Goal: Task Accomplishment & Management: Manage account settings

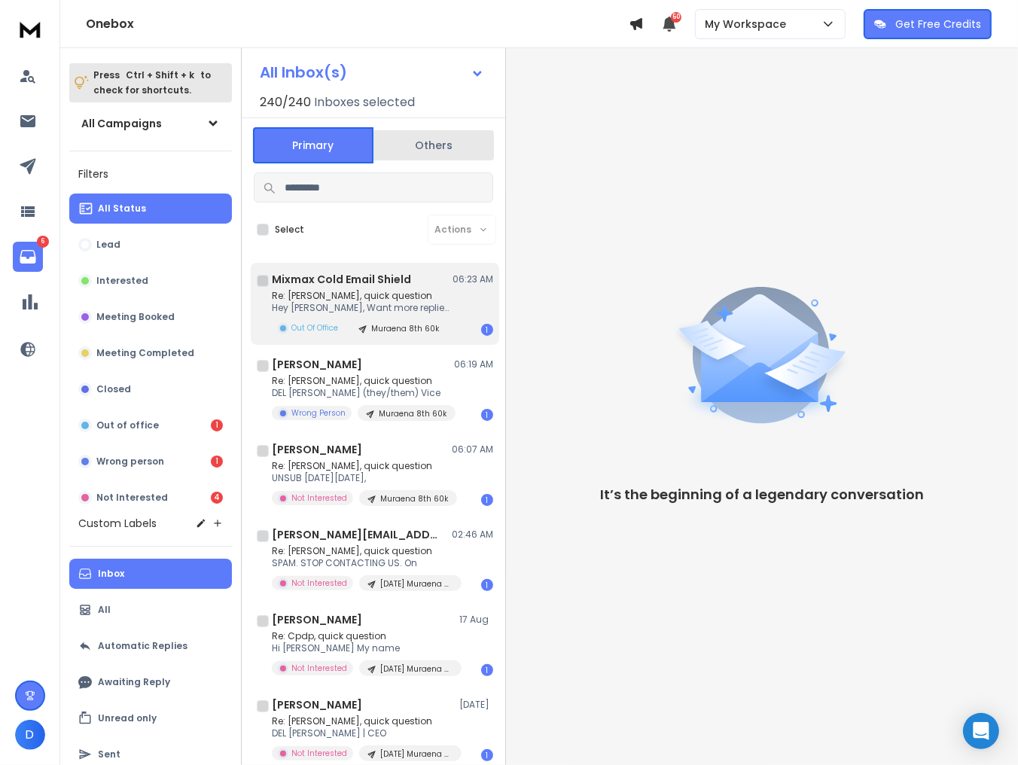
click at [354, 285] on h1 "Mixmax Cold Email Shield" at bounding box center [341, 279] width 139 height 15
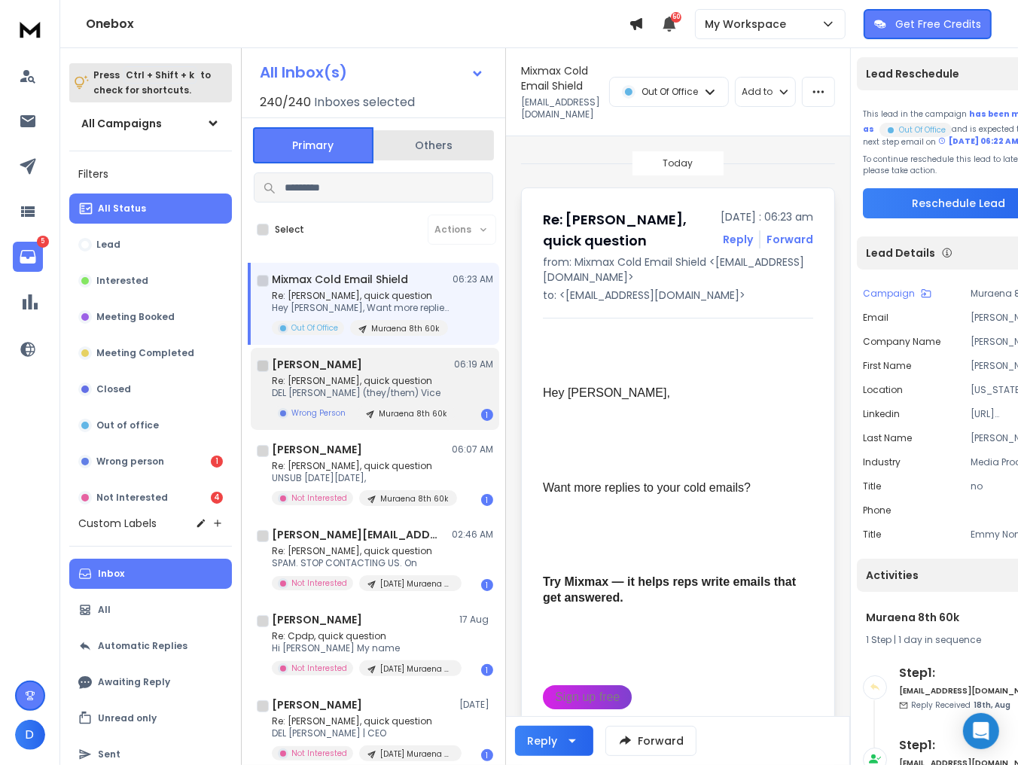
click at [363, 375] on p "Re: [PERSON_NAME], quick question" at bounding box center [362, 381] width 181 height 12
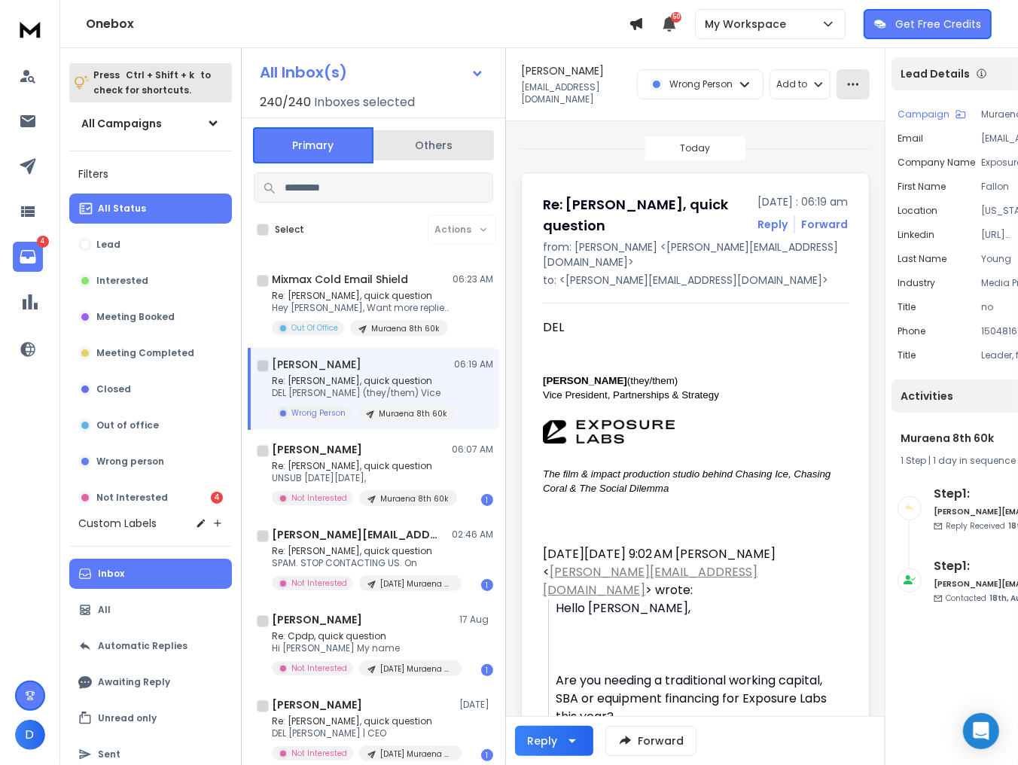
click at [860, 80] on icon "button" at bounding box center [853, 85] width 14 height 14
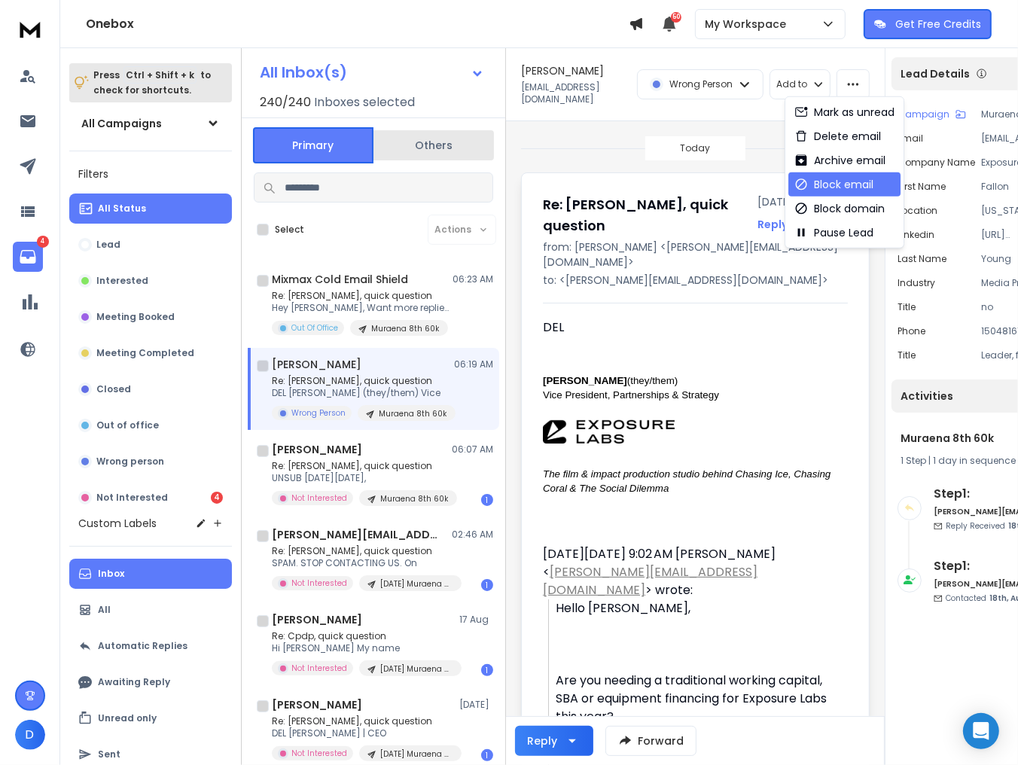
click at [844, 178] on div "Block email" at bounding box center [833, 184] width 79 height 15
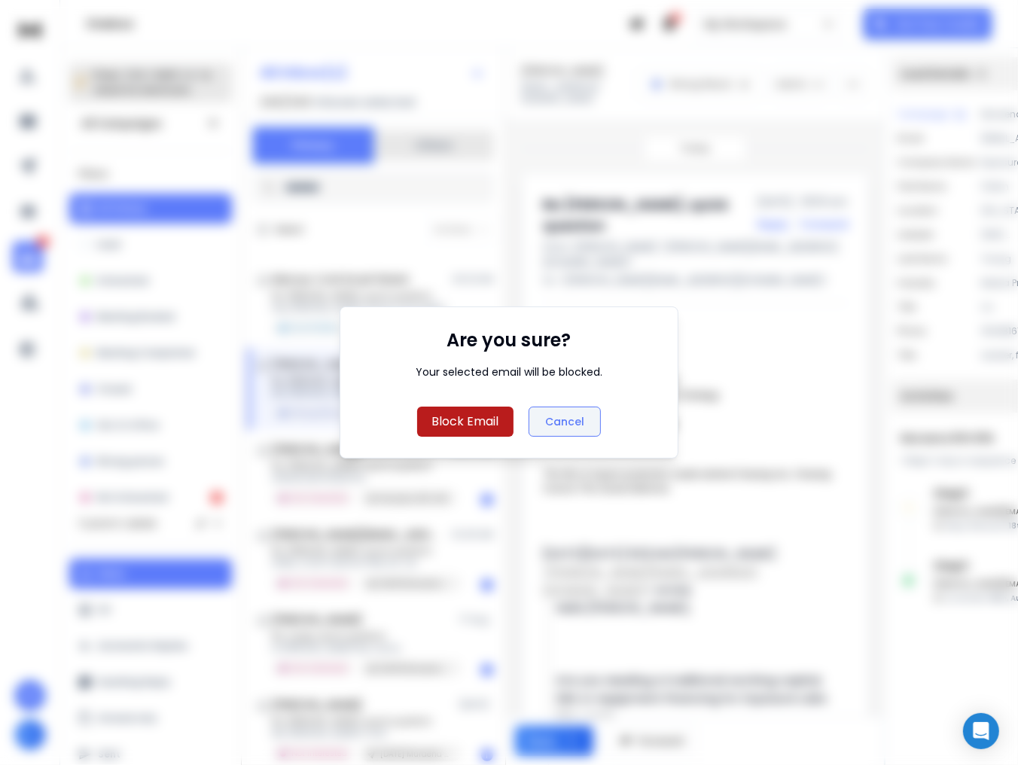
click at [493, 422] on button "Block Email" at bounding box center [465, 422] width 96 height 30
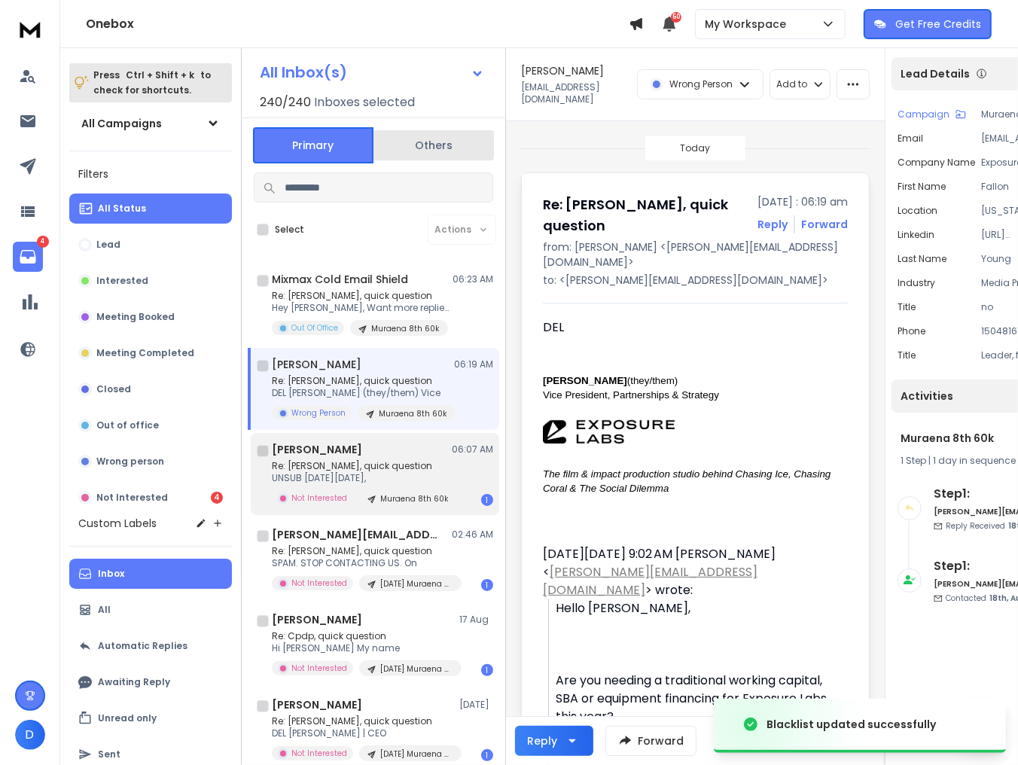
click at [370, 455] on div "[PERSON_NAME] 06:07 AM" at bounding box center [382, 449] width 221 height 15
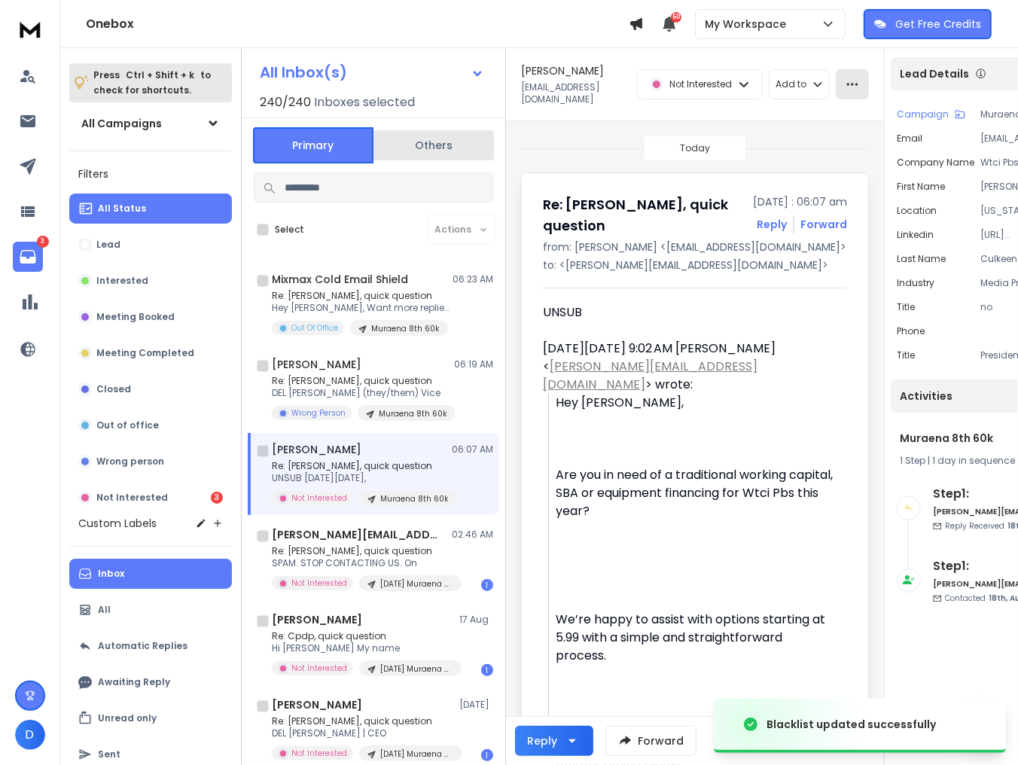
click at [859, 78] on icon "button" at bounding box center [852, 85] width 14 height 14
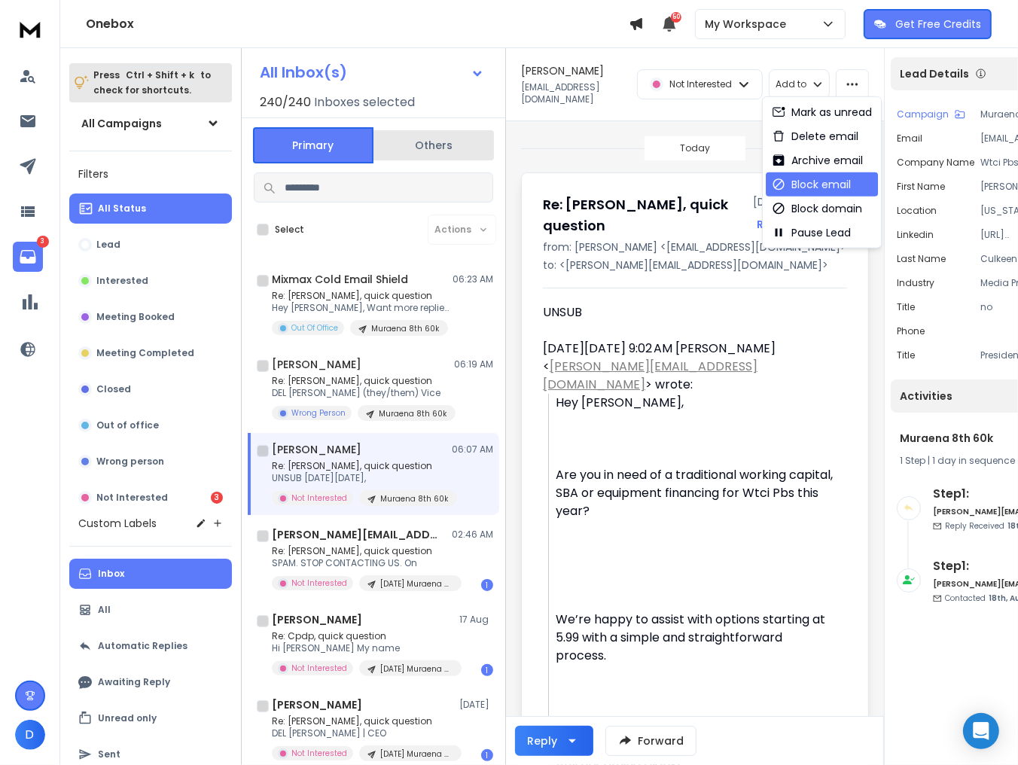
click at [826, 183] on div "Block email" at bounding box center [811, 184] width 79 height 15
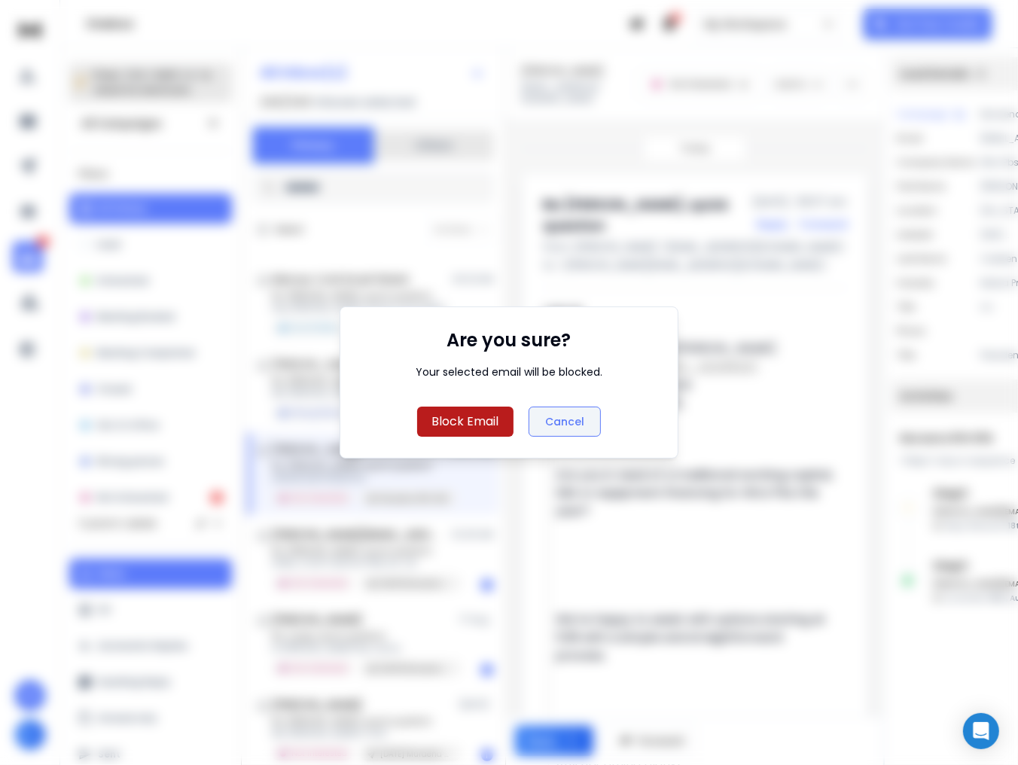
click at [477, 423] on button "Block Email" at bounding box center [465, 422] width 96 height 30
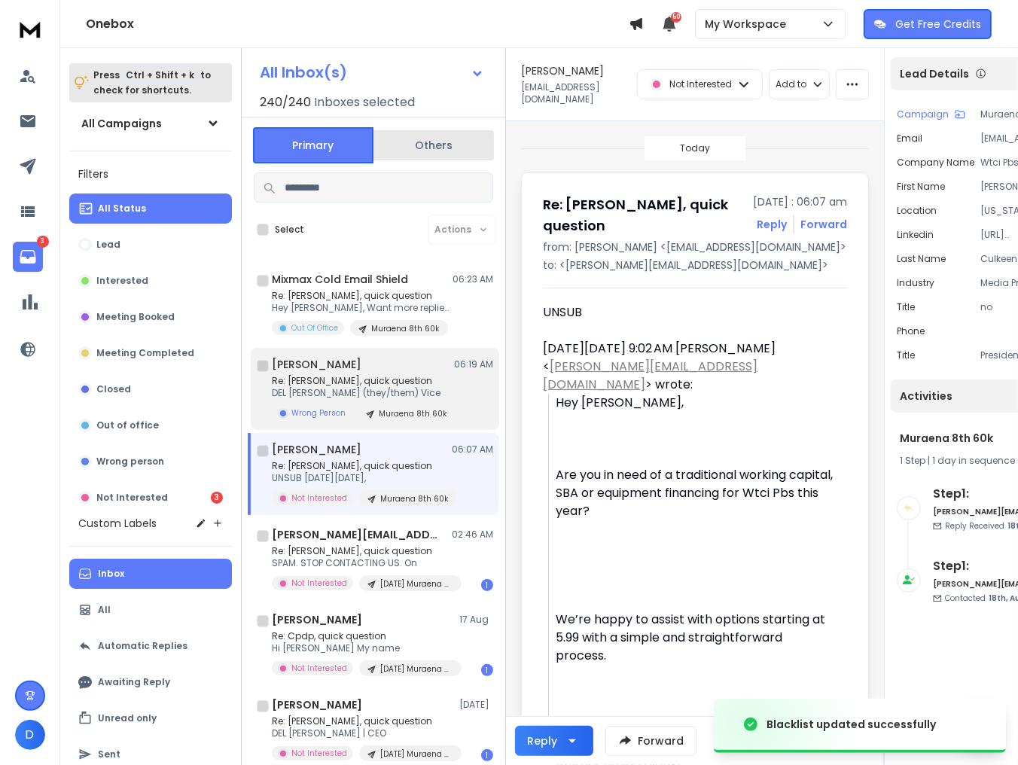
scroll to position [84, 0]
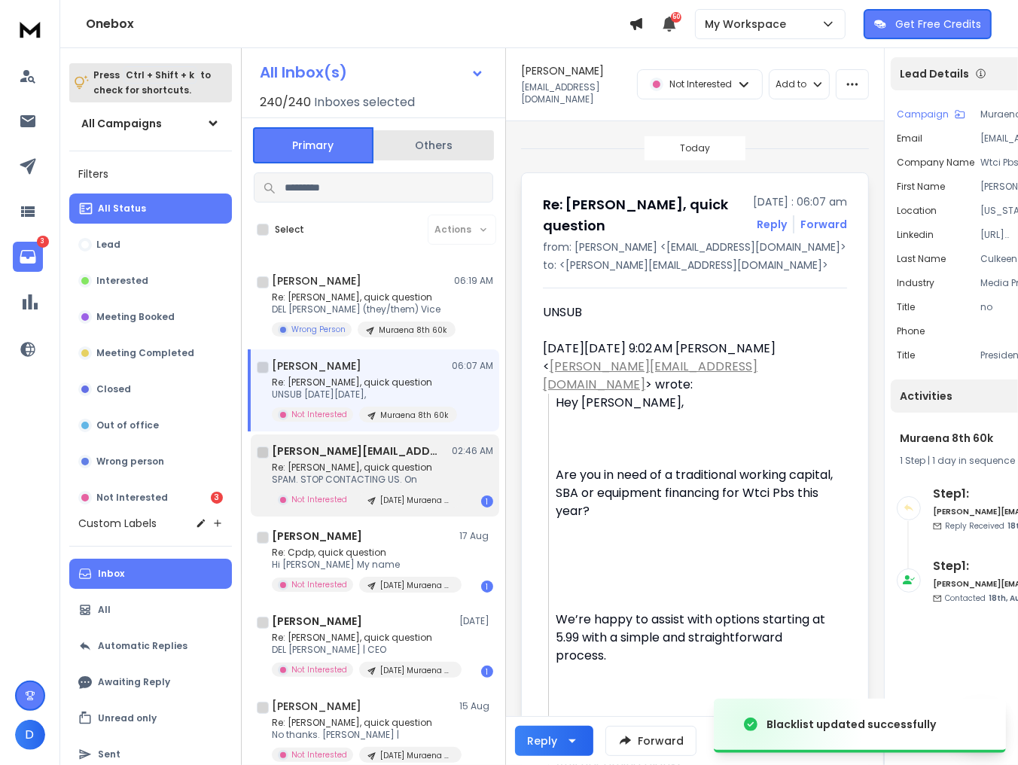
click at [404, 452] on h1 "[PERSON_NAME][EMAIL_ADDRESS][DOMAIN_NAME]" at bounding box center [355, 450] width 166 height 15
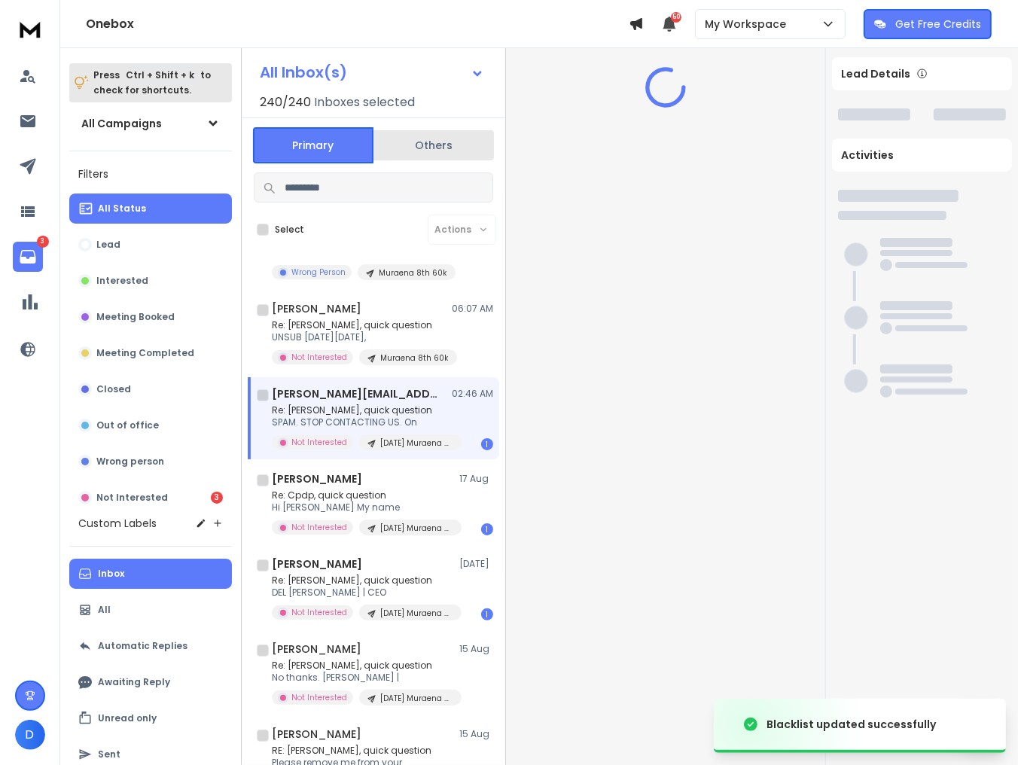
scroll to position [167, 0]
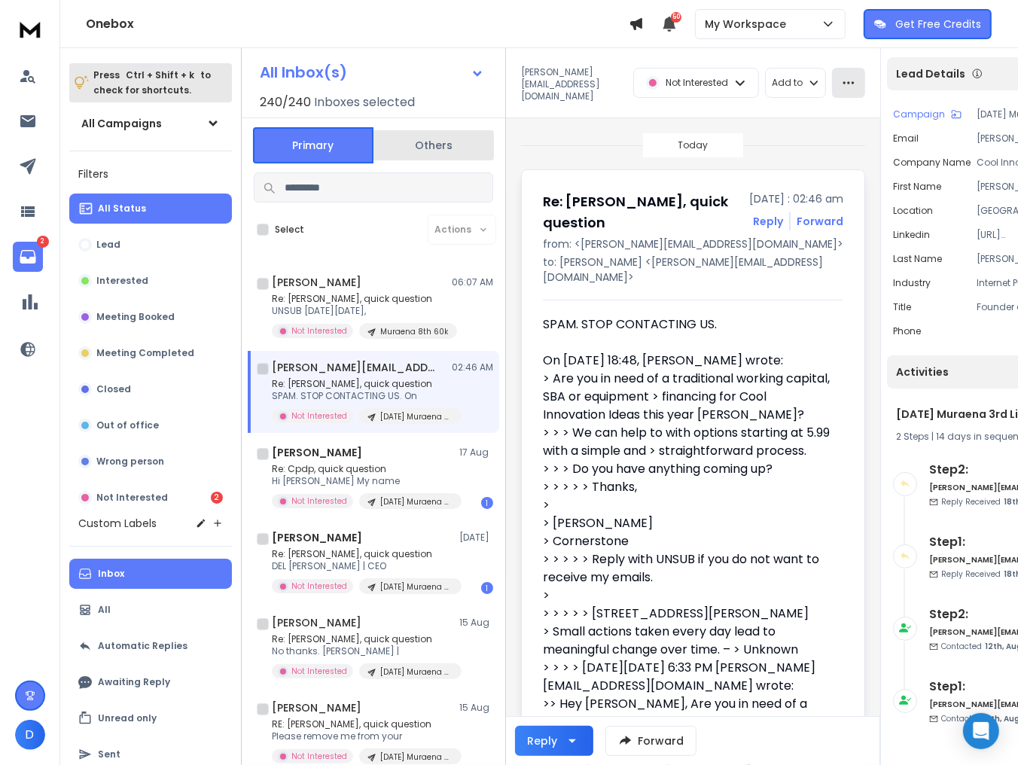
click at [855, 76] on icon "button" at bounding box center [849, 83] width 14 height 14
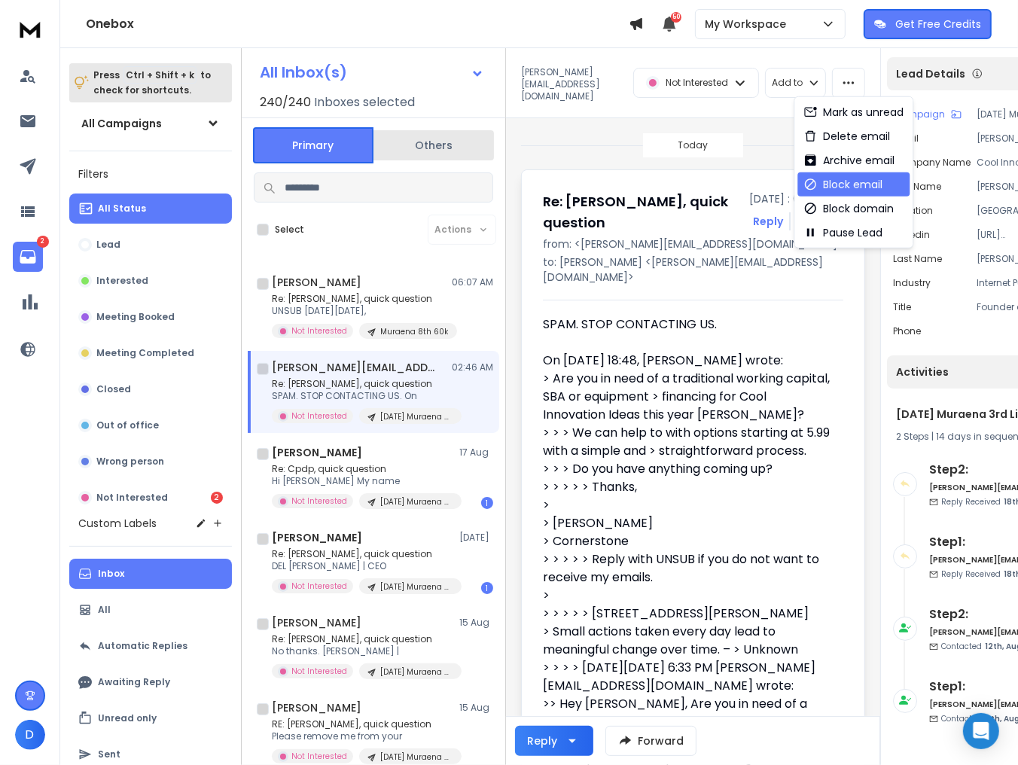
click at [845, 177] on div "Block email" at bounding box center [842, 184] width 79 height 15
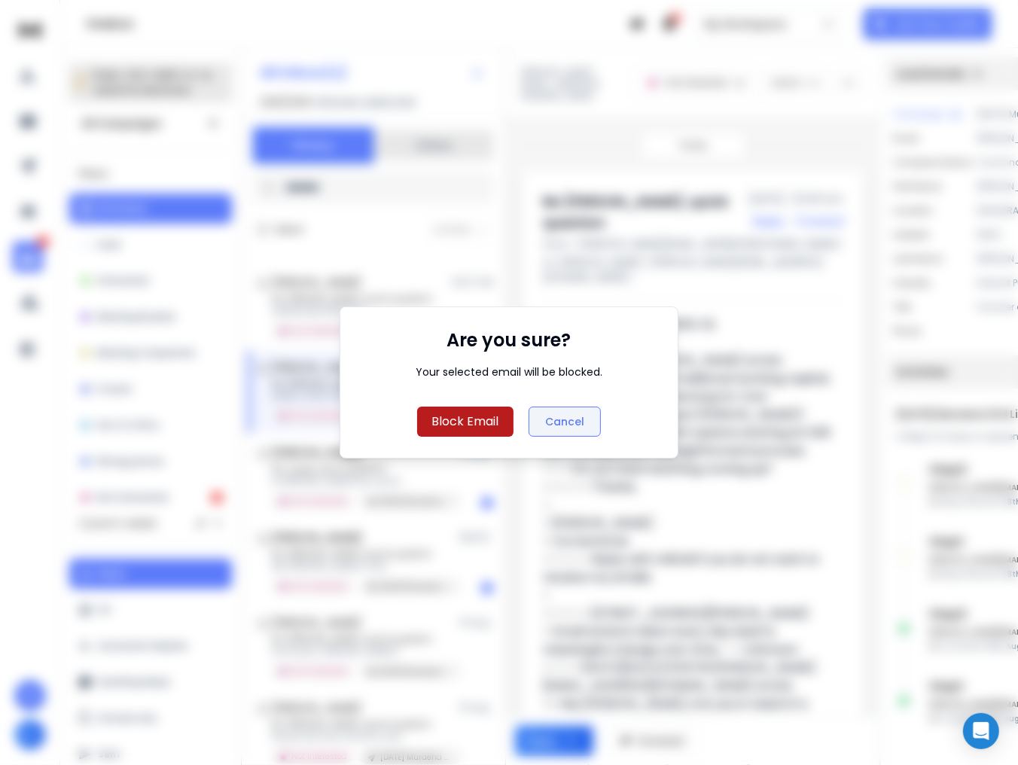
click at [490, 422] on button "Block Email" at bounding box center [465, 422] width 96 height 30
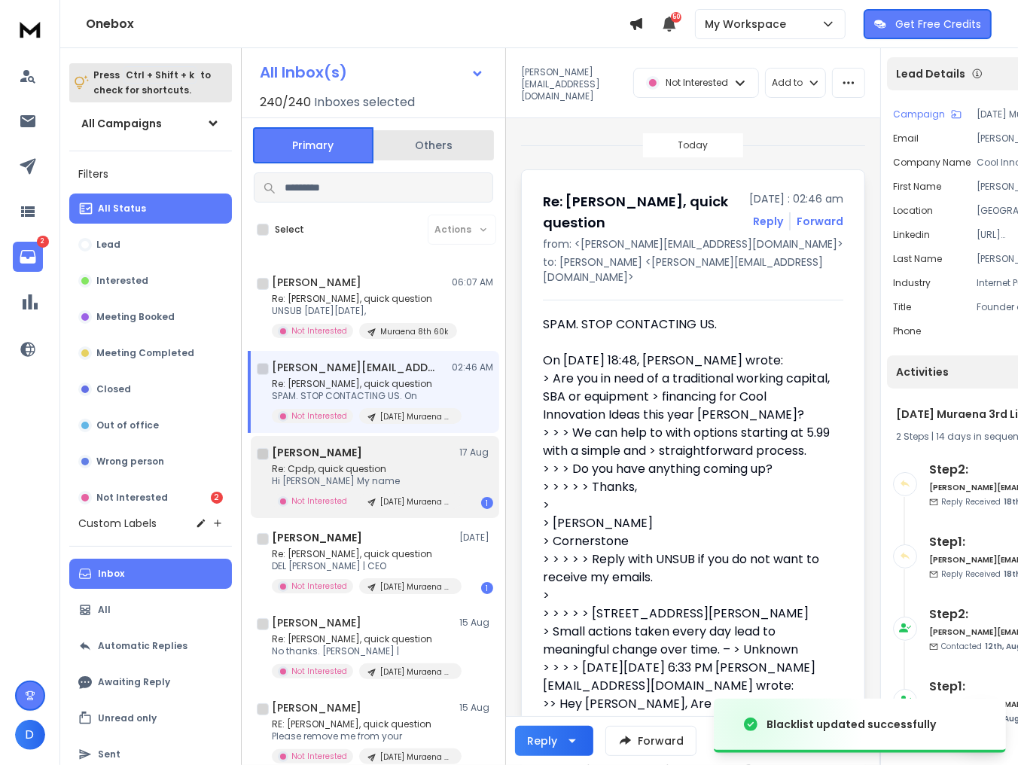
scroll to position [251, 0]
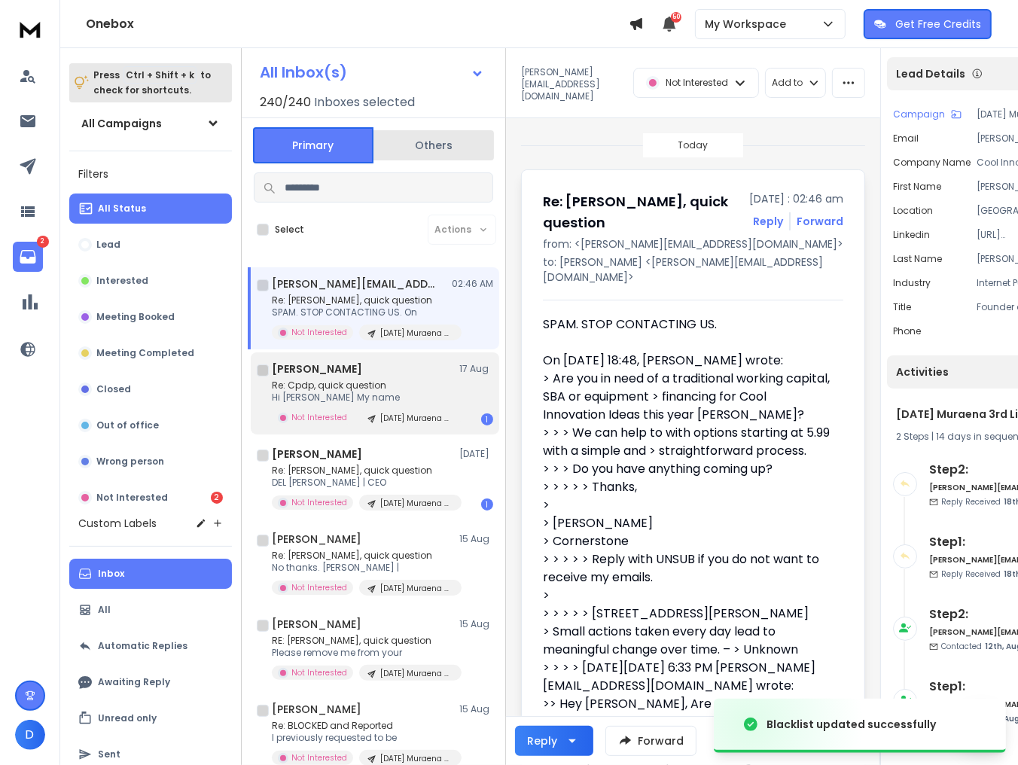
click at [416, 378] on div "[PERSON_NAME] [DATE] Re: Cpdp, quick question Hi [PERSON_NAME] My name Not Inte…" at bounding box center [382, 393] width 221 height 64
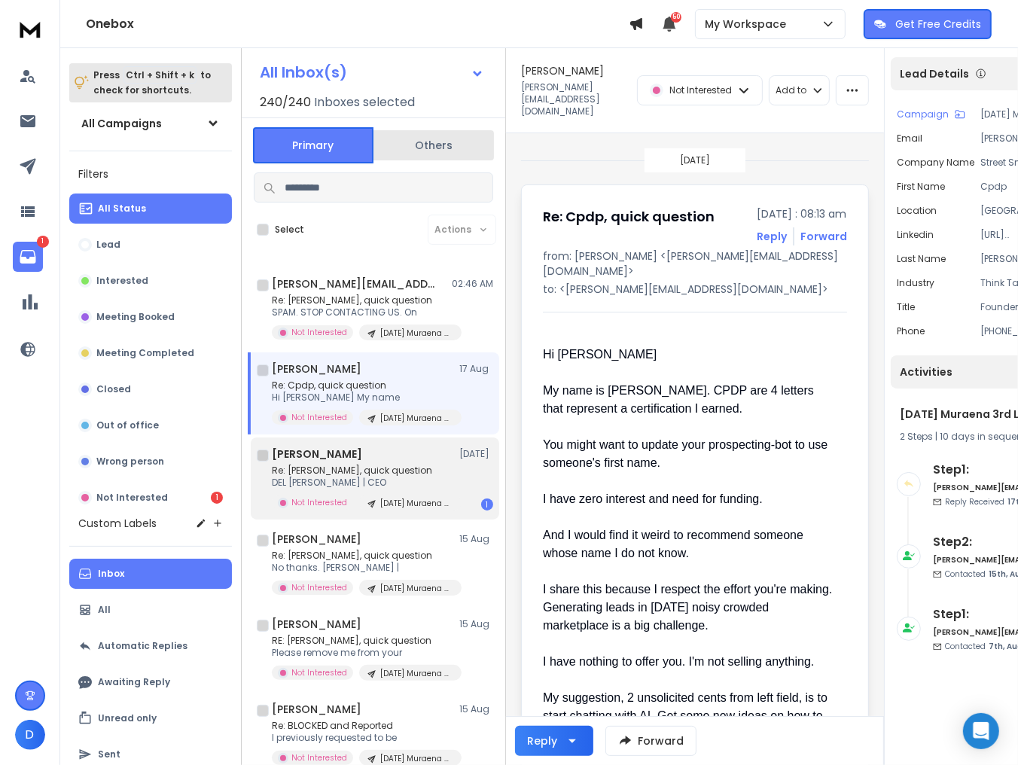
click at [388, 462] on div "[PERSON_NAME] [DATE] Re: [PERSON_NAME], quick question DEL [PERSON_NAME] | CEO …" at bounding box center [382, 478] width 221 height 64
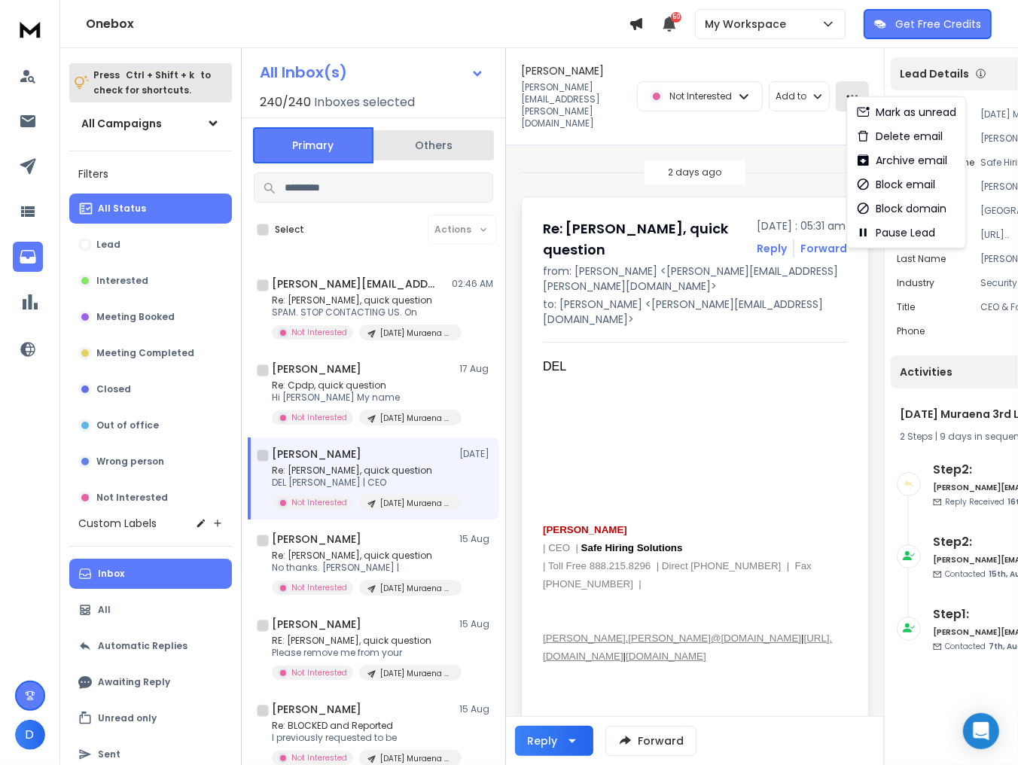
click at [859, 90] on icon "button" at bounding box center [852, 97] width 14 height 14
click at [896, 184] on div "Block email" at bounding box center [895, 184] width 79 height 15
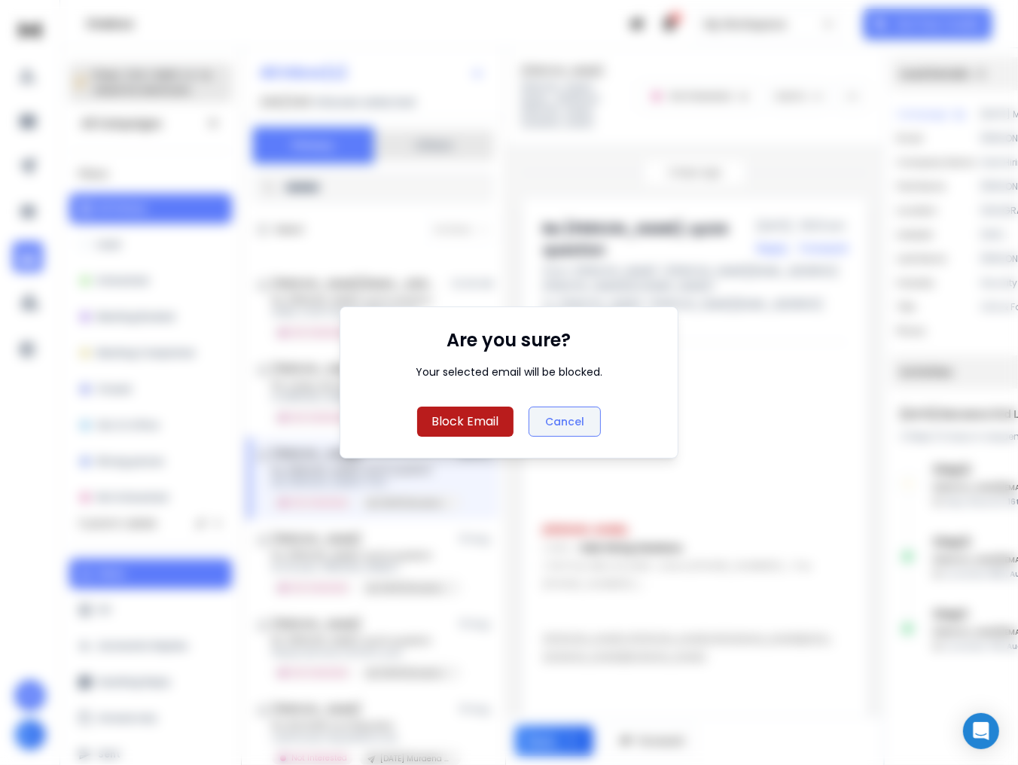
click at [470, 424] on button "Block Email" at bounding box center [465, 422] width 96 height 30
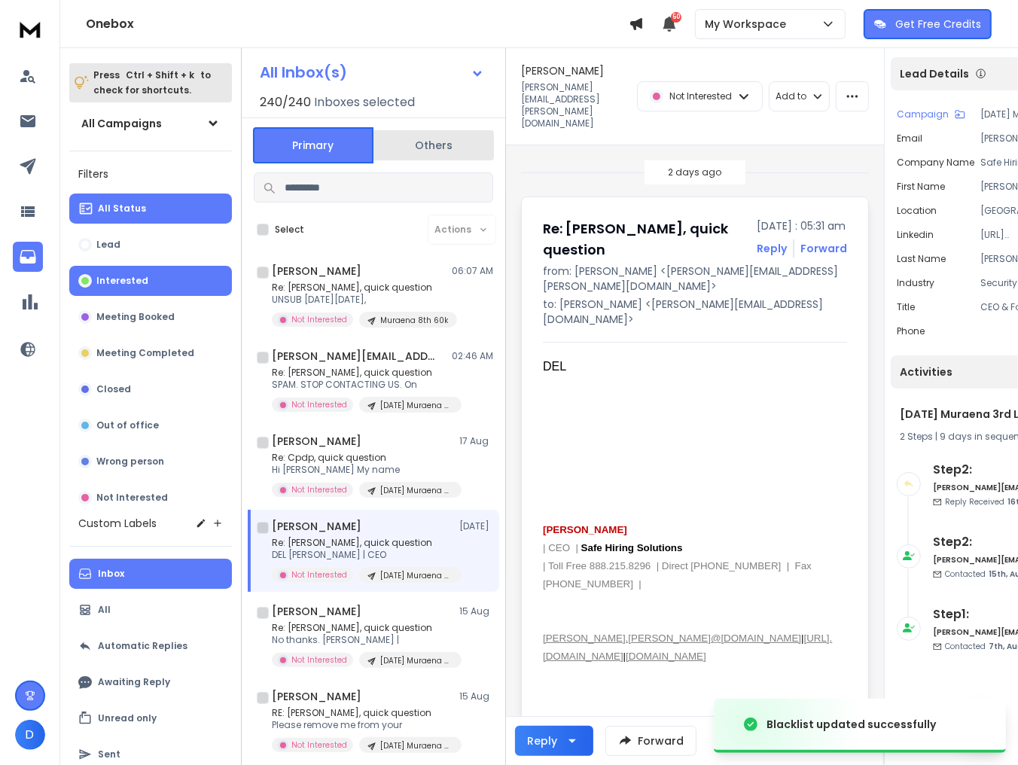
scroll to position [84, 0]
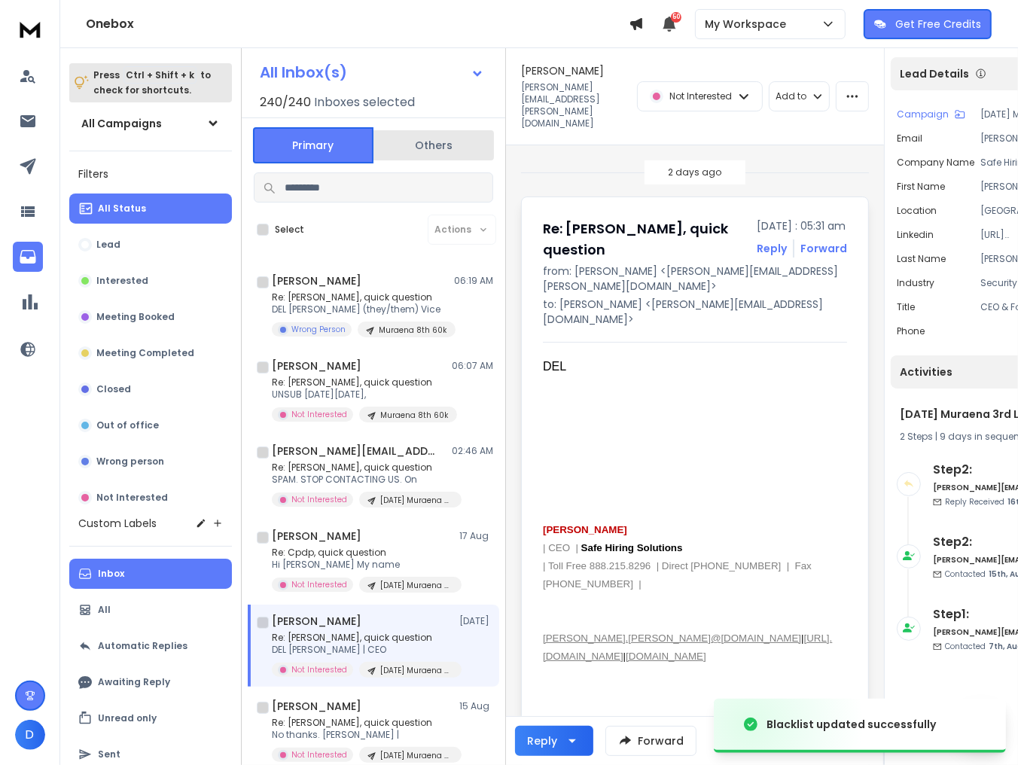
click at [128, 211] on p "All Status" at bounding box center [122, 209] width 48 height 12
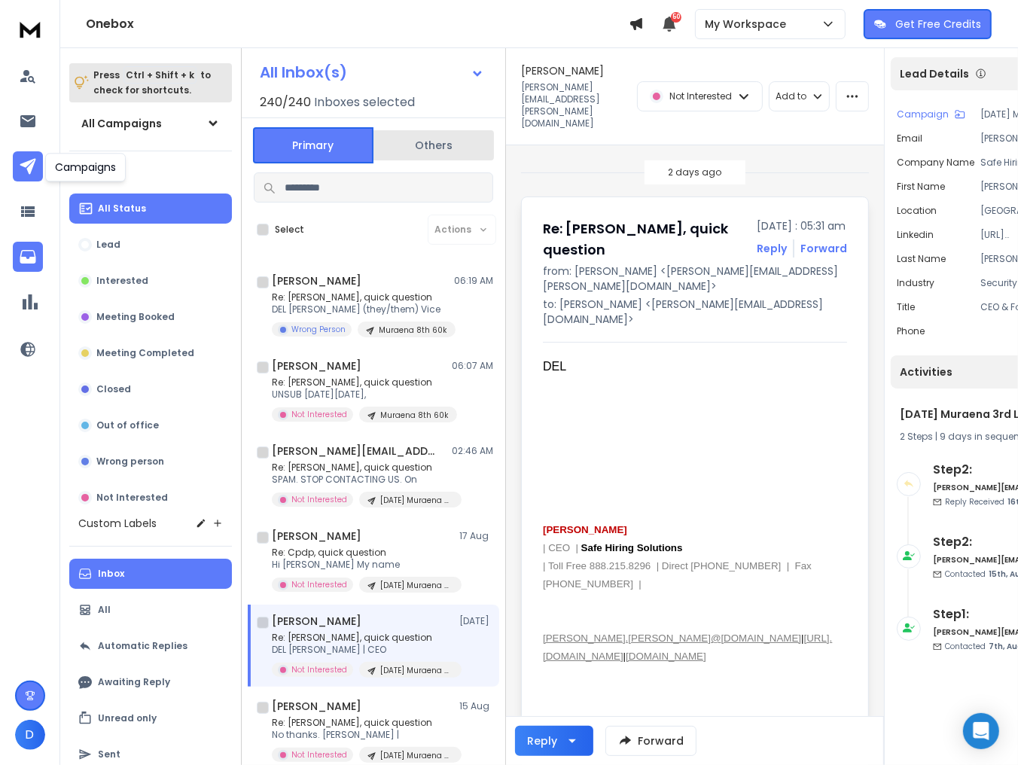
click at [26, 167] on icon at bounding box center [28, 166] width 16 height 16
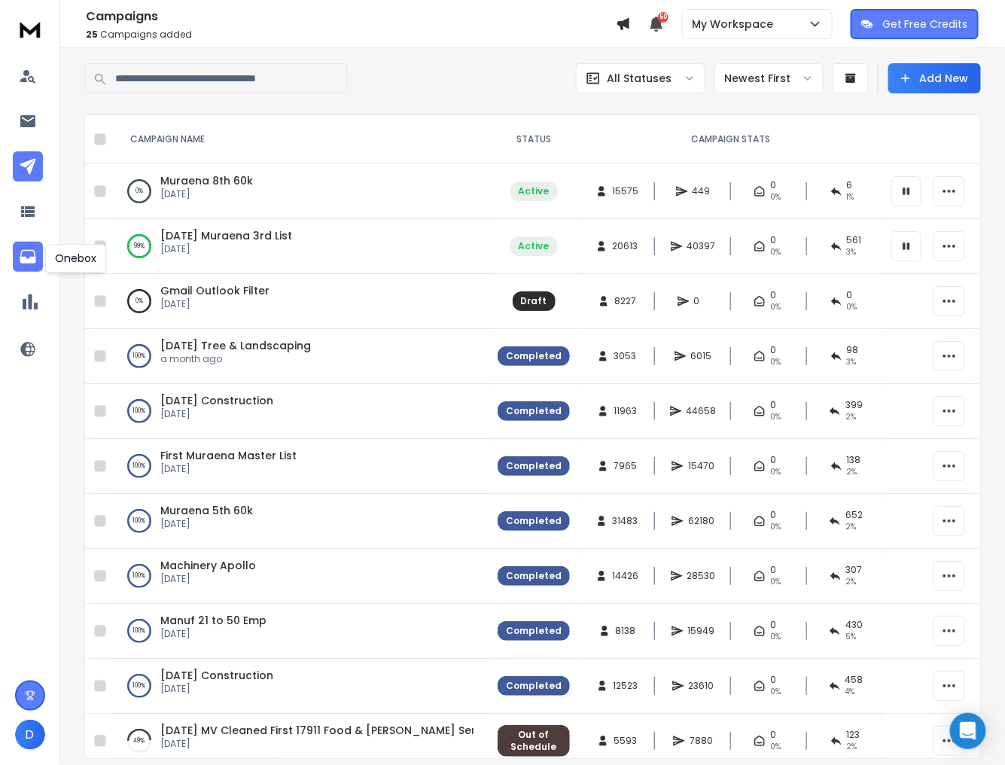
drag, startPoint x: 20, startPoint y: 254, endPoint x: 23, endPoint y: 262, distance: 8.4
click at [20, 254] on icon at bounding box center [28, 257] width 18 height 18
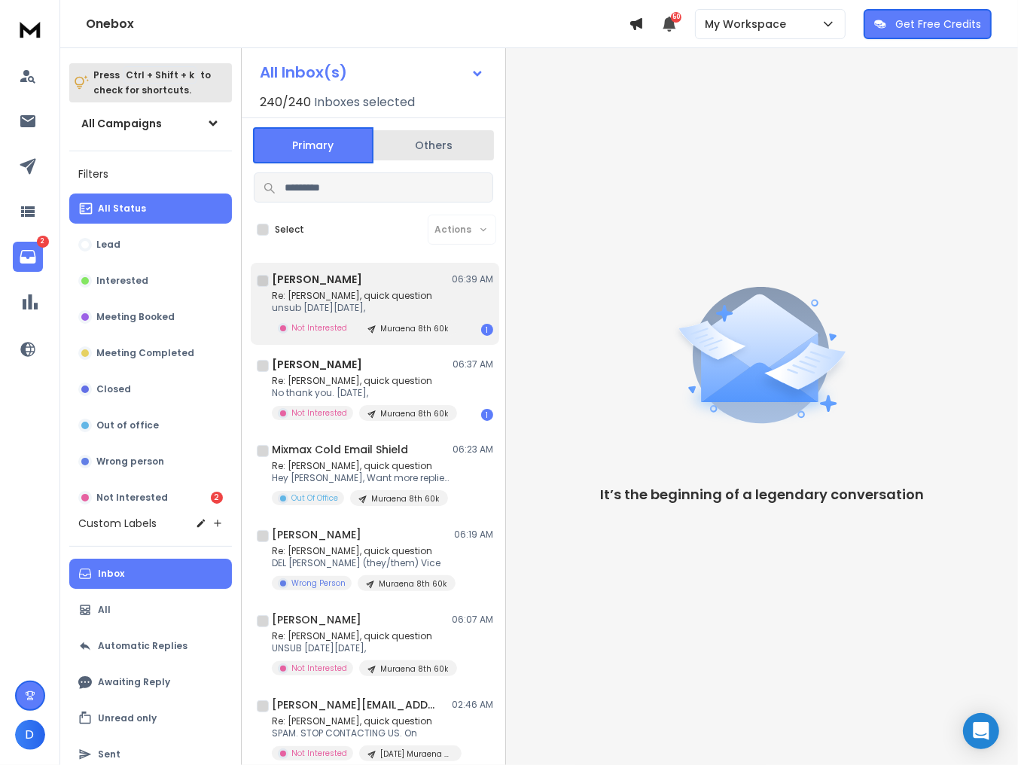
click at [343, 286] on h1 "[PERSON_NAME]" at bounding box center [317, 279] width 90 height 15
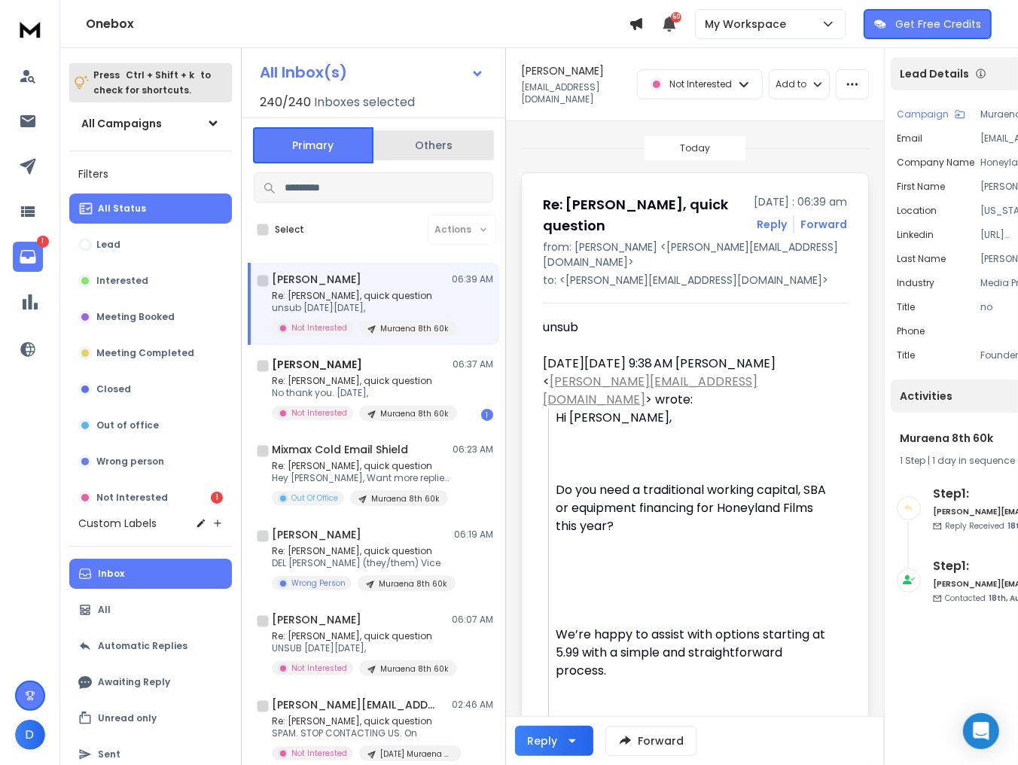
click at [884, 75] on div "[PERSON_NAME] [PERSON_NAME] [PERSON_NAME][EMAIL_ADDRESS][DOMAIN_NAME] Not Inter…" at bounding box center [695, 84] width 378 height 73
click at [859, 80] on icon "button" at bounding box center [852, 85] width 14 height 14
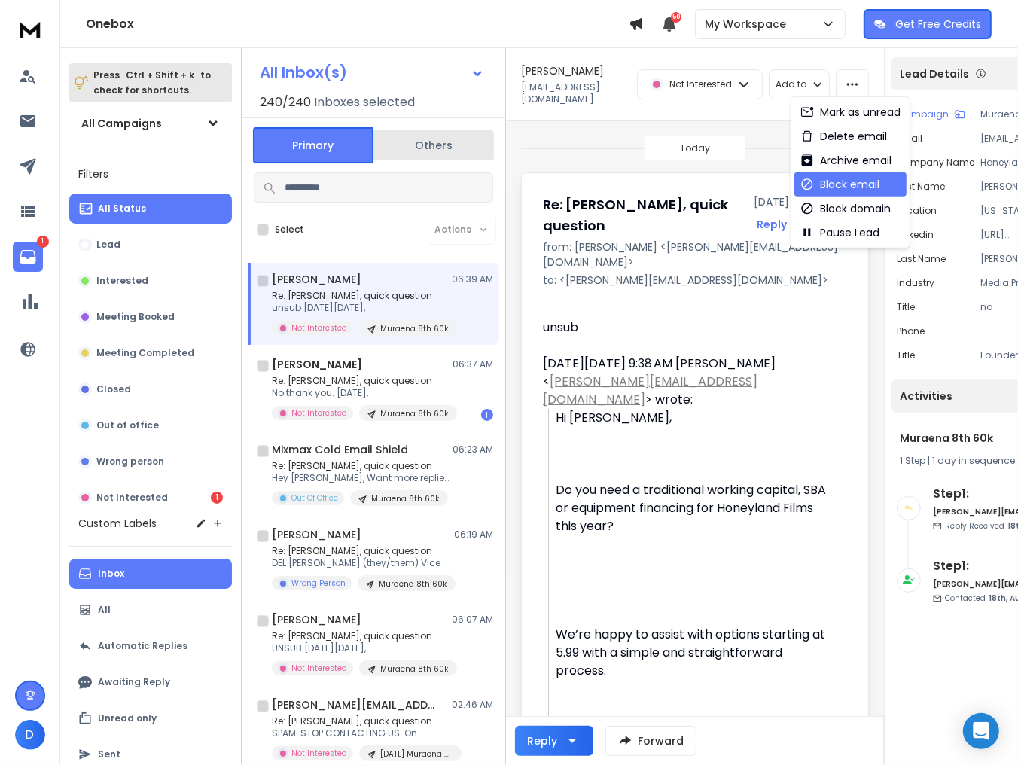
click at [831, 190] on div "Block email" at bounding box center [839, 184] width 79 height 15
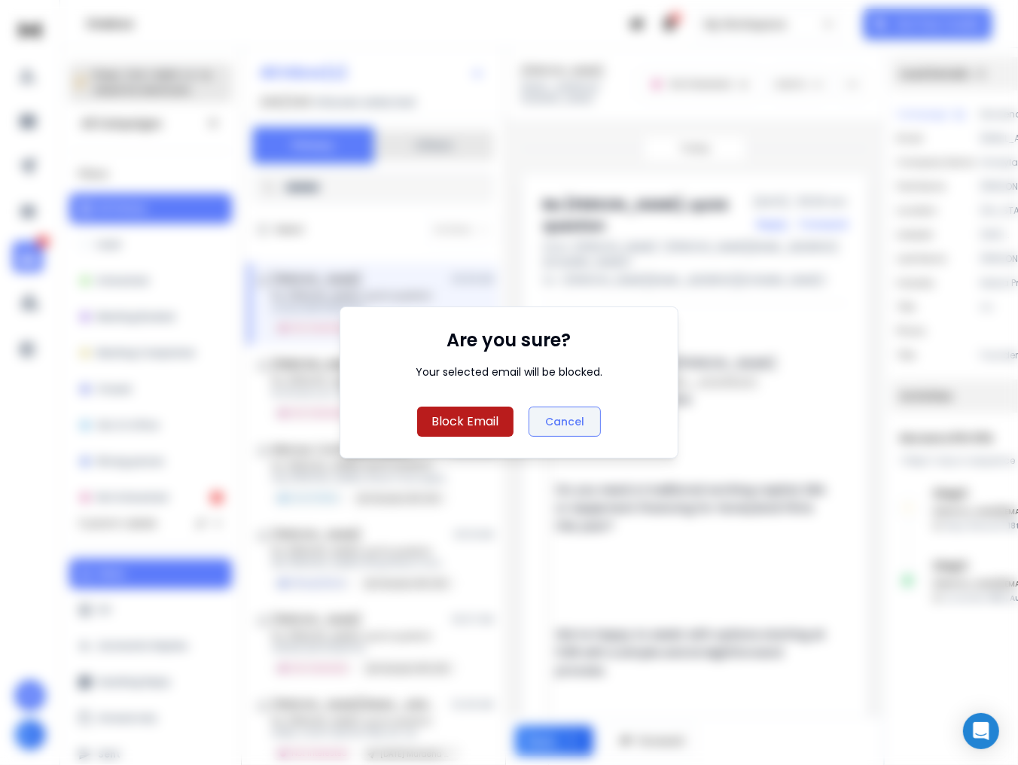
click at [471, 419] on button "Block Email" at bounding box center [465, 422] width 96 height 30
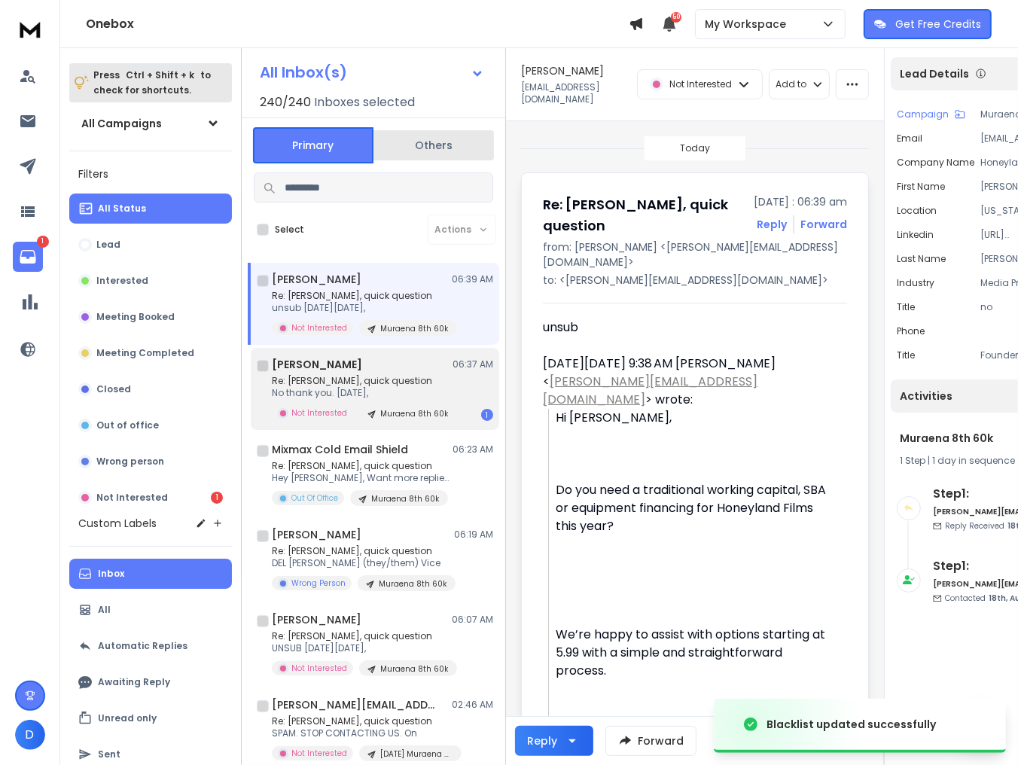
click at [396, 373] on div "[PERSON_NAME] 06:37 AM Re: [PERSON_NAME], quick question No thank you. [DATE], …" at bounding box center [382, 389] width 221 height 64
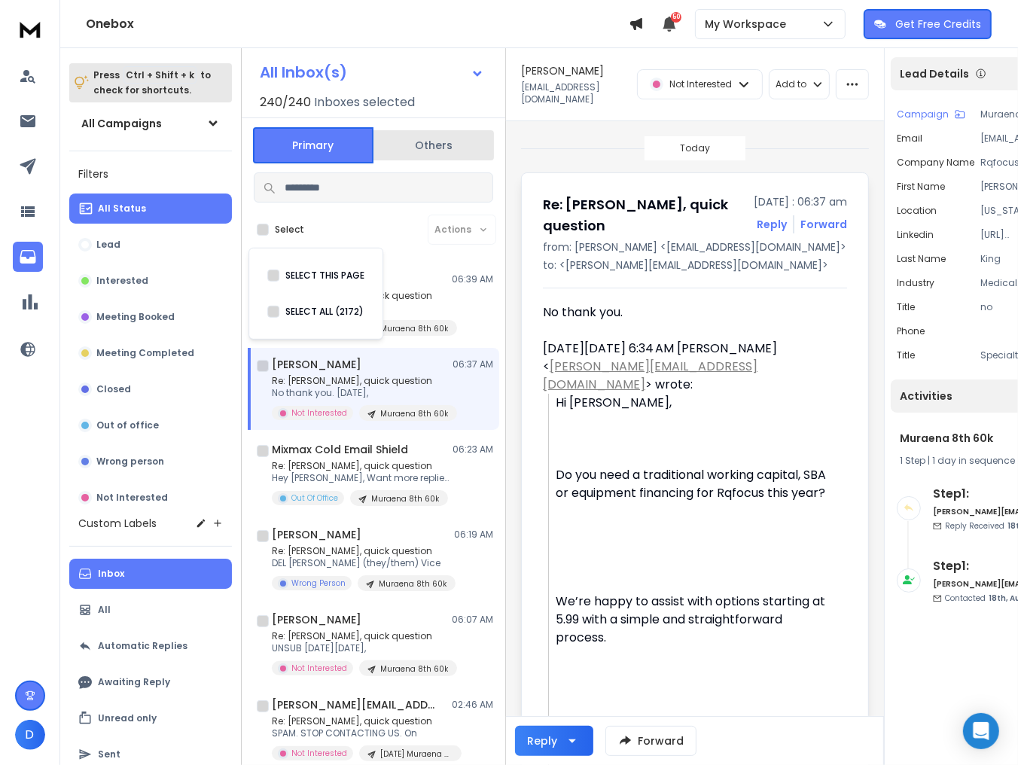
click at [310, 281] on div "SELECT THIS PAGE" at bounding box center [315, 275] width 97 height 30
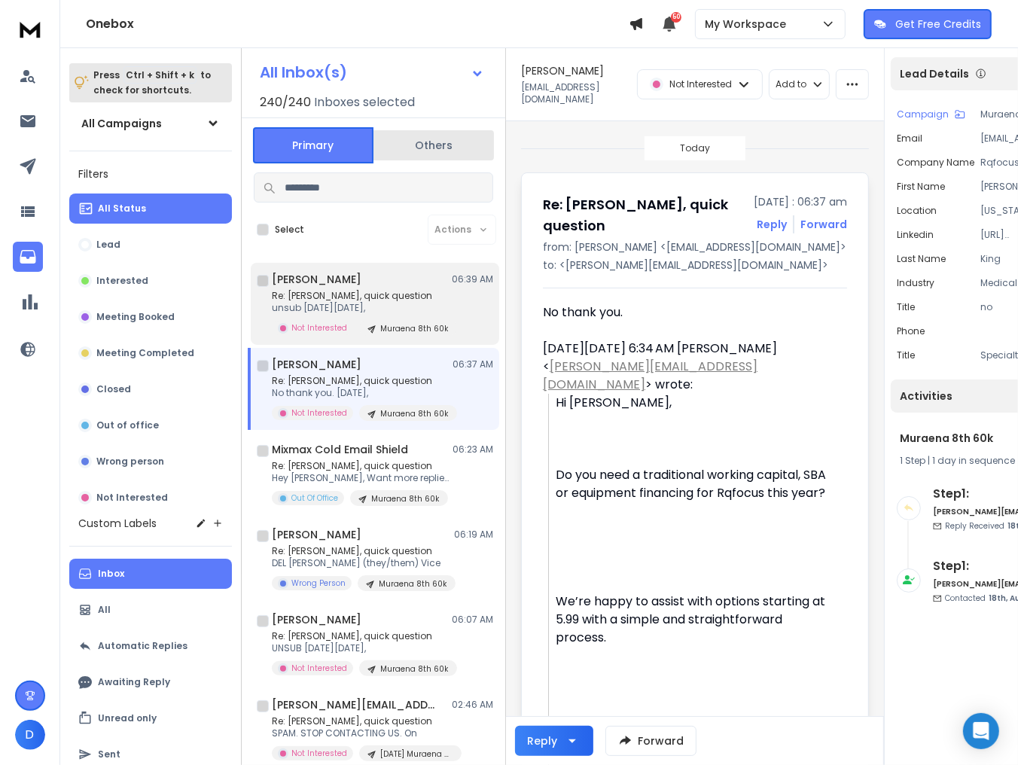
click at [393, 290] on p "Re: [PERSON_NAME], quick question" at bounding box center [362, 296] width 181 height 12
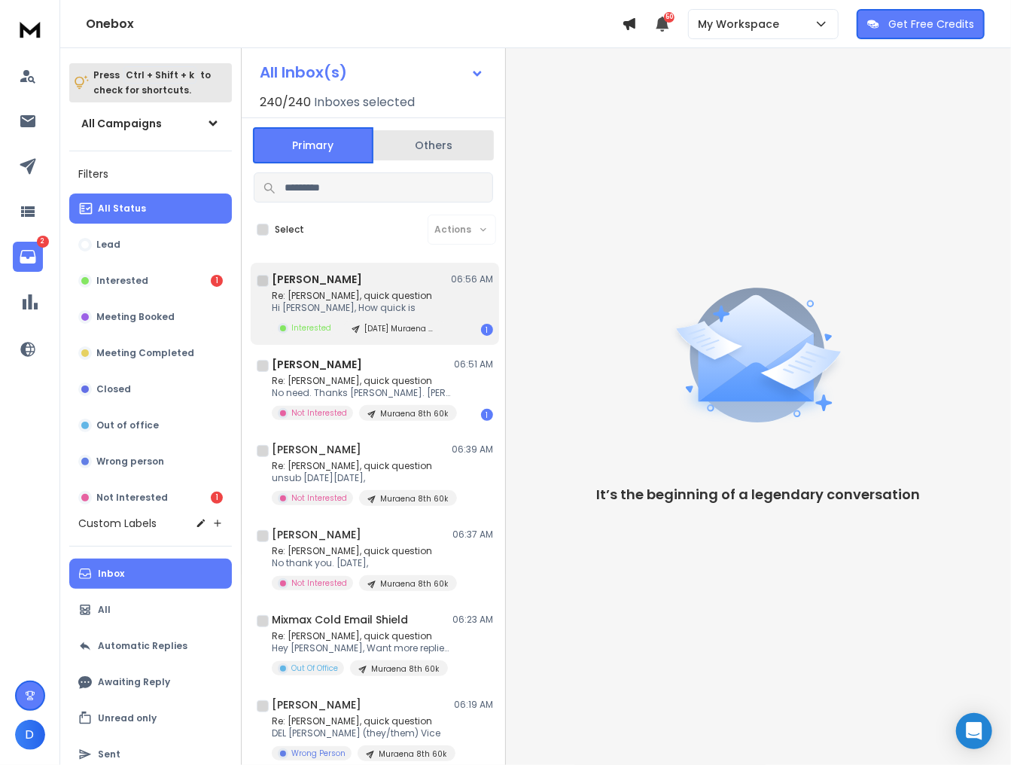
click at [407, 297] on p "Re: Lee, quick question" at bounding box center [359, 296] width 174 height 12
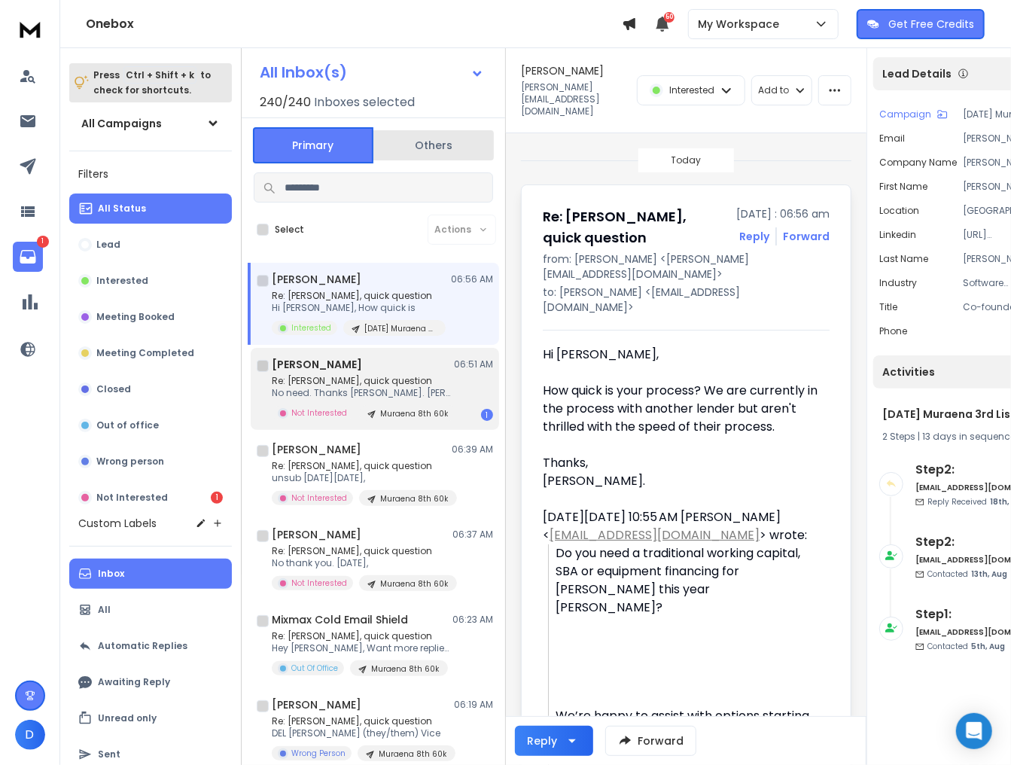
click at [378, 382] on p "Re: Todd, quick question" at bounding box center [362, 381] width 181 height 12
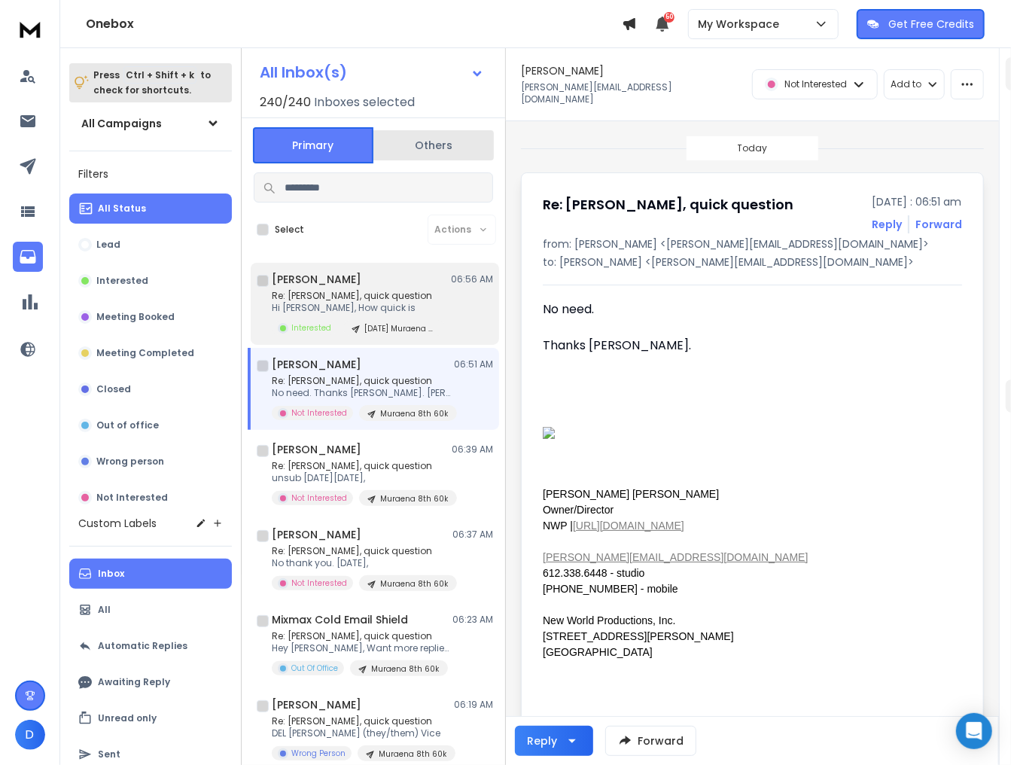
click at [373, 287] on div "Lee Gardiner 06:56 AM Re: Lee, quick question Hi David, How quick is Interested…" at bounding box center [382, 304] width 221 height 64
